Goal: Navigation & Orientation: Find specific page/section

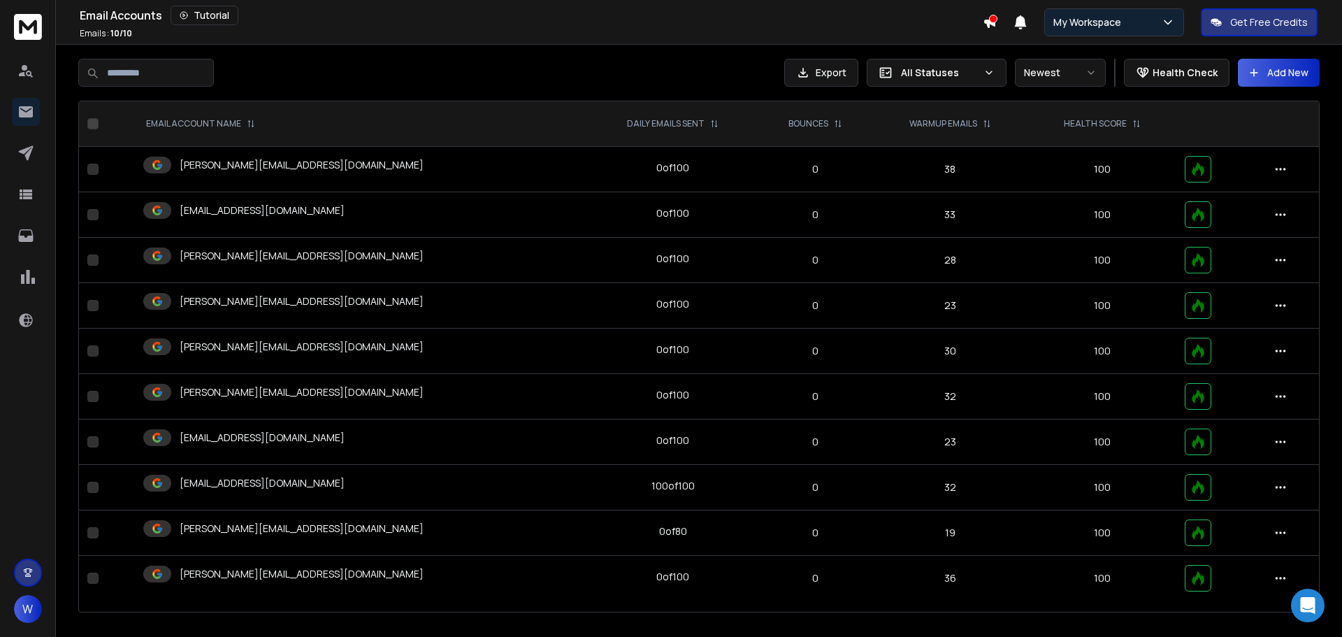
click at [1114, 34] on button "My Workspace" at bounding box center [1114, 22] width 140 height 28
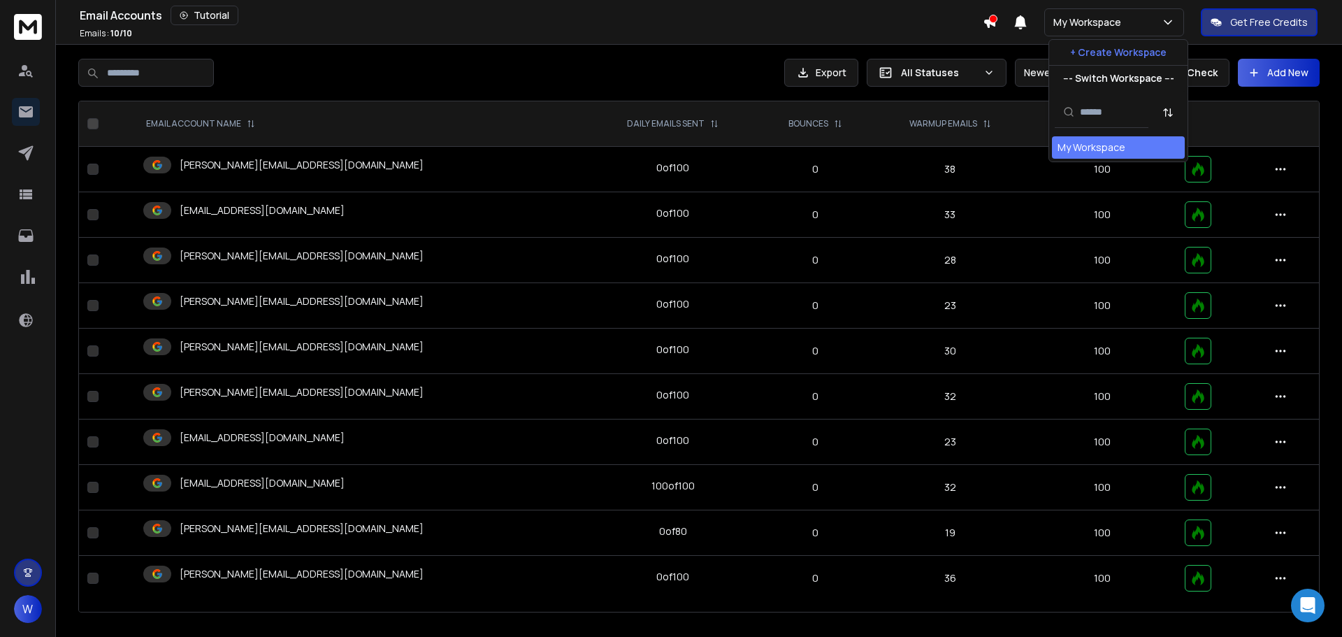
click at [320, 38] on div "Emails : 10 / 10" at bounding box center [531, 33] width 903 height 11
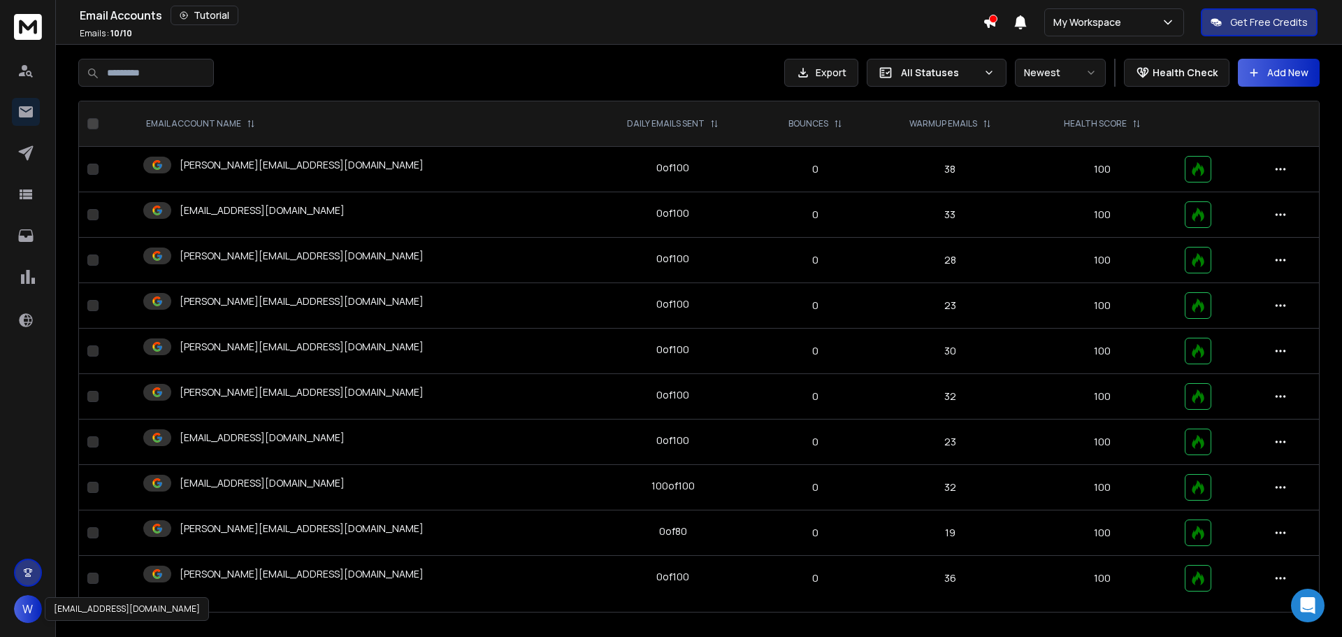
click at [27, 616] on span "W" at bounding box center [28, 609] width 28 height 28
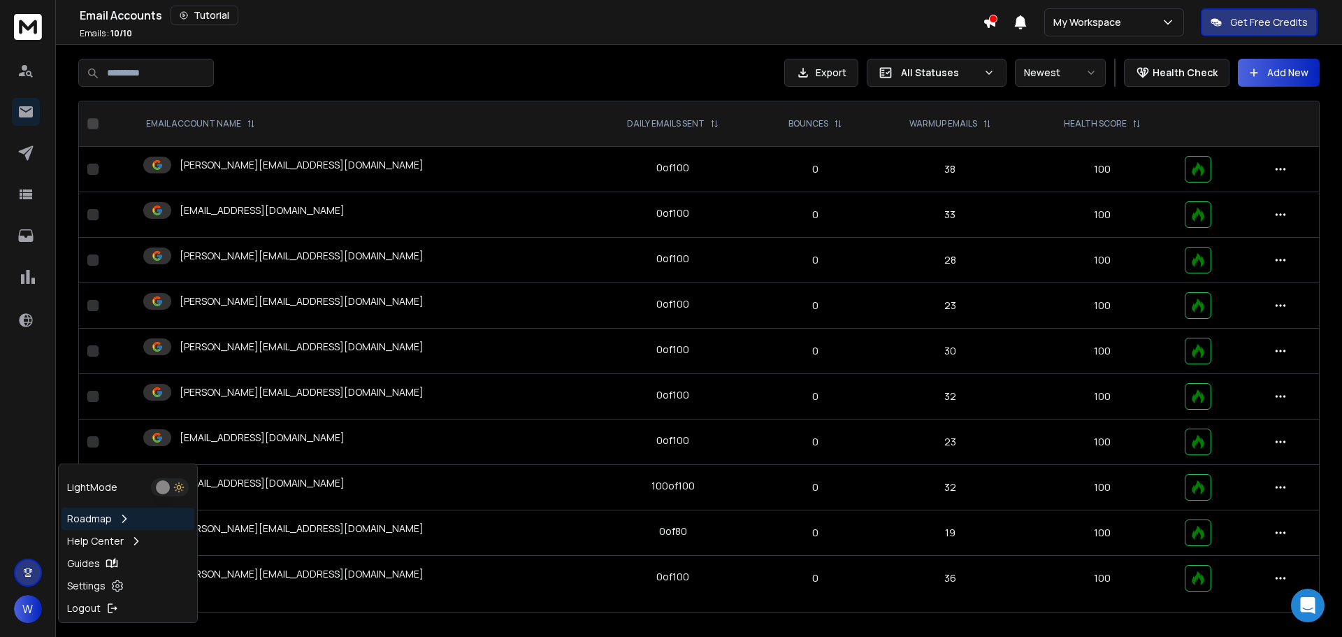
click at [22, 354] on div "W" at bounding box center [28, 318] width 56 height 637
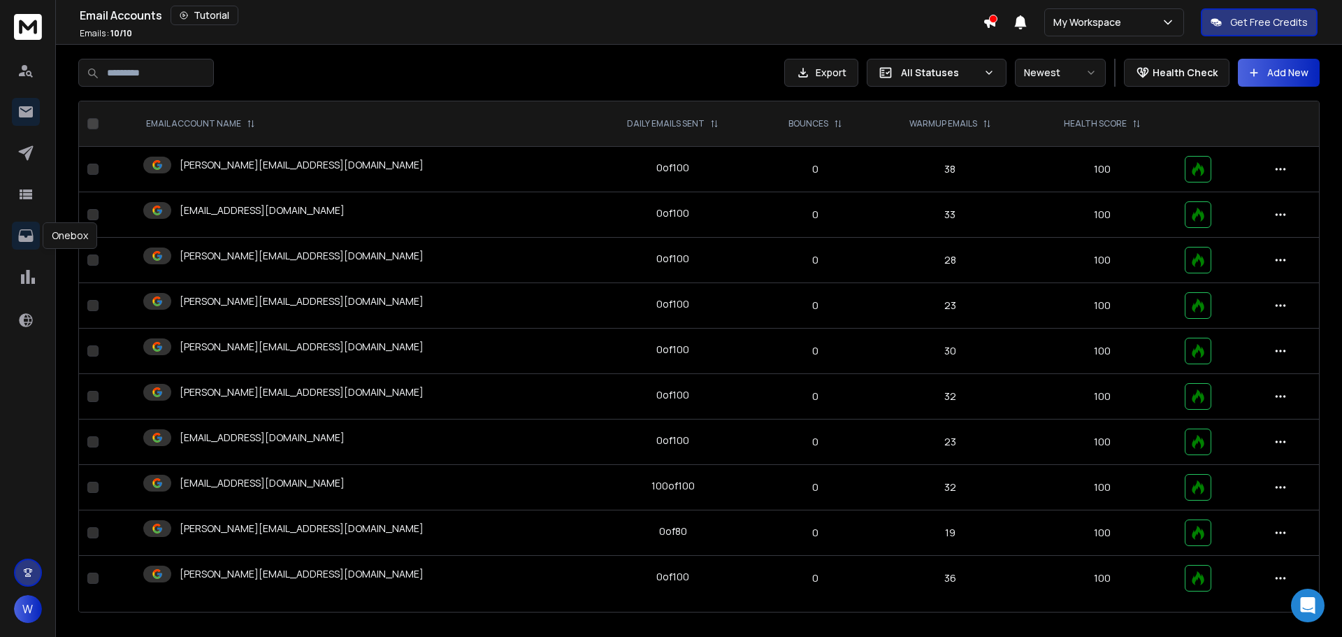
click at [27, 242] on icon at bounding box center [25, 235] width 17 height 17
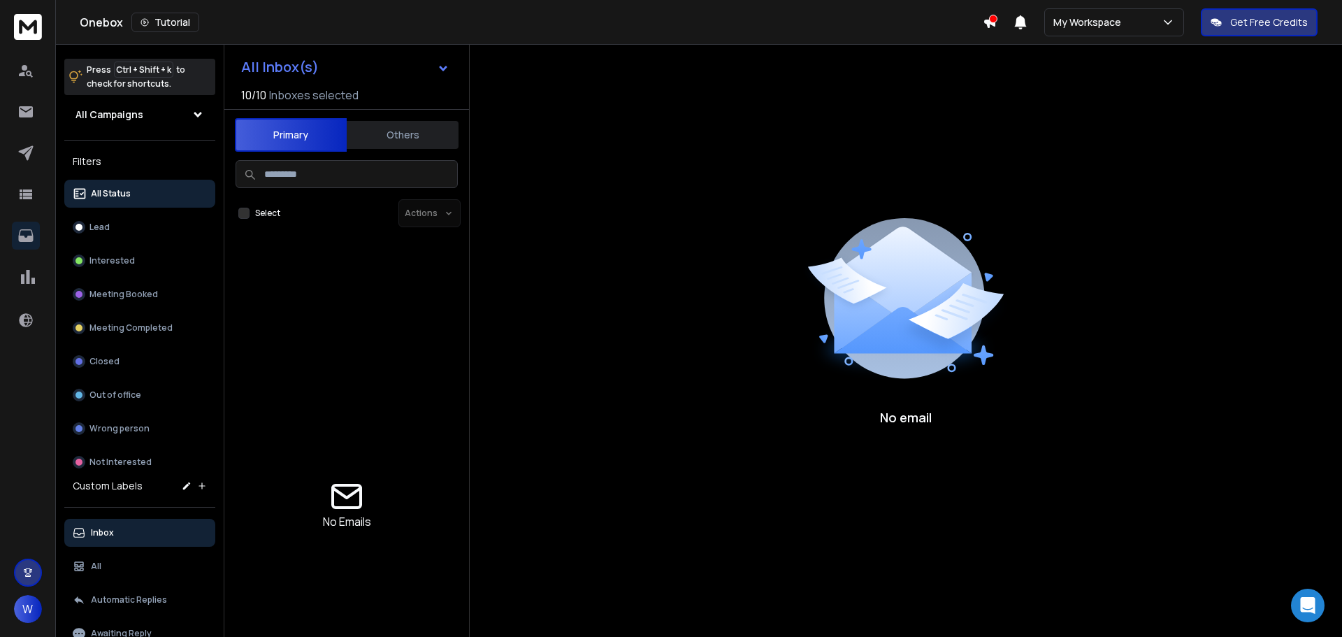
click at [404, 129] on button "Others" at bounding box center [403, 134] width 112 height 31
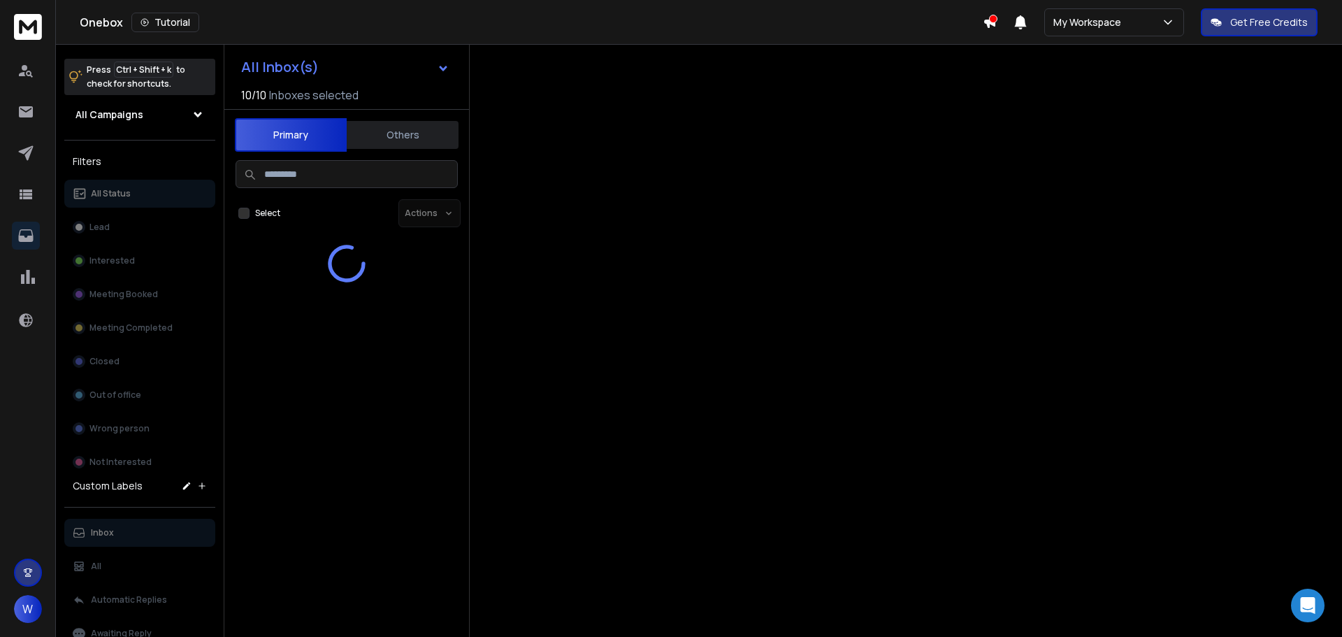
click at [312, 147] on button "Primary" at bounding box center [291, 135] width 112 height 34
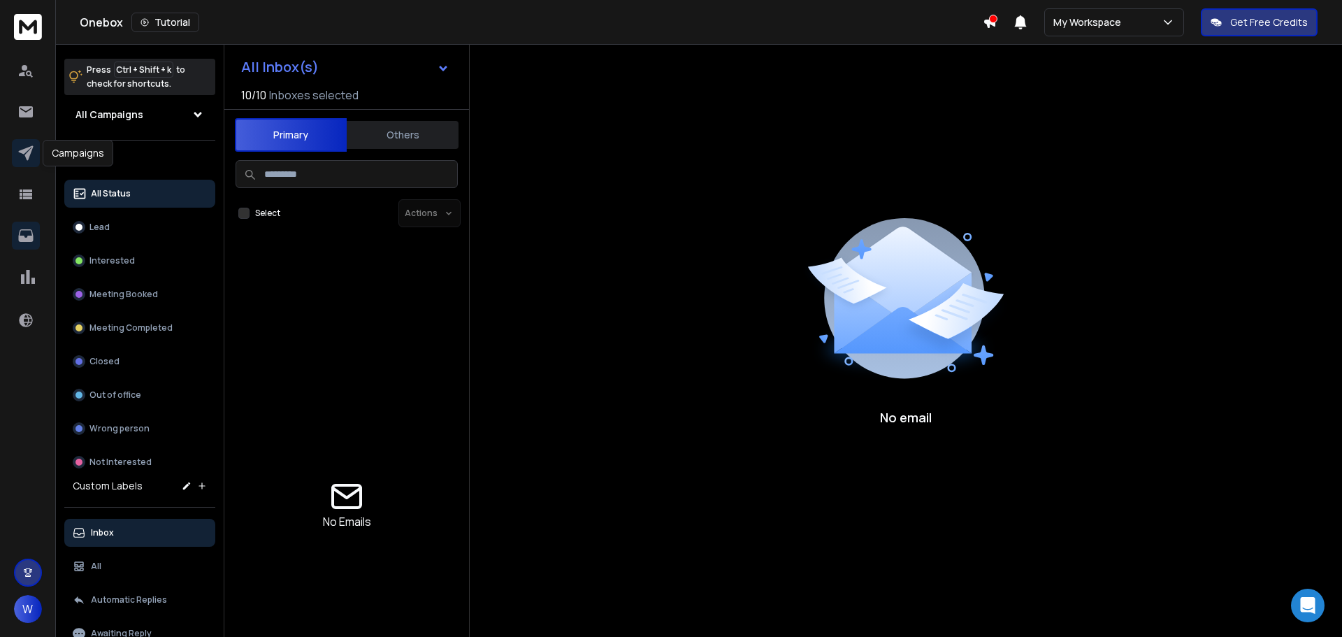
click at [22, 146] on icon at bounding box center [25, 153] width 17 height 17
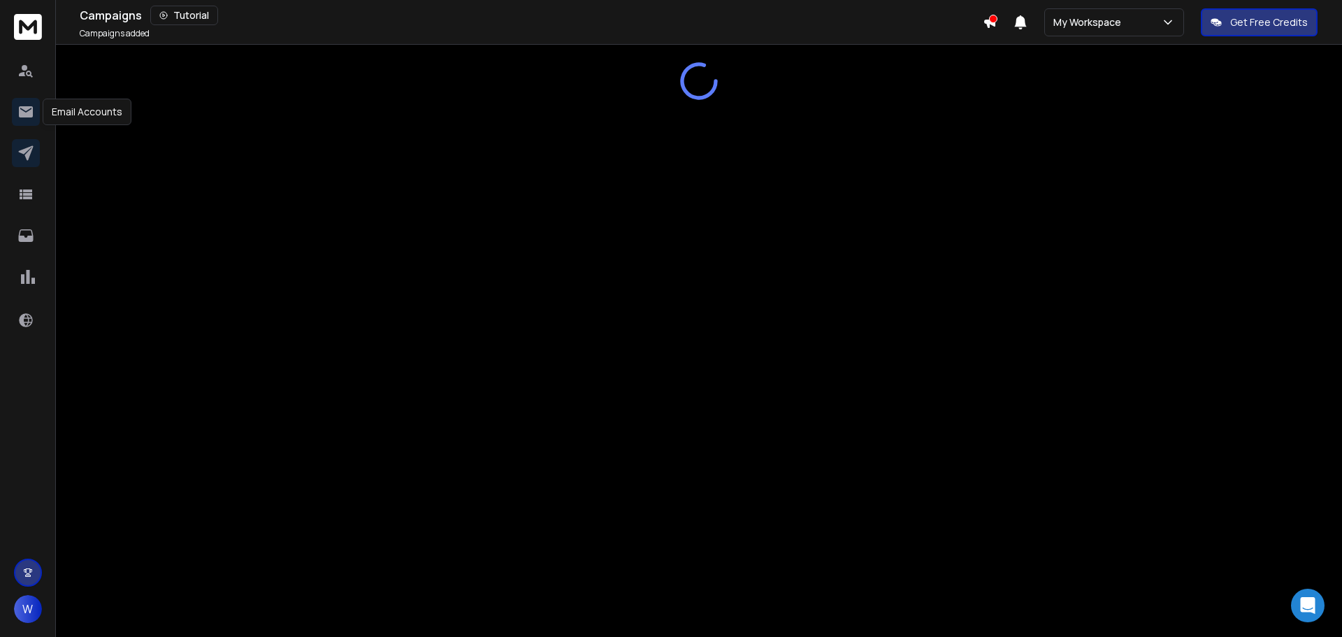
click at [29, 112] on icon at bounding box center [26, 111] width 14 height 11
